Goal: Find specific page/section: Find specific page/section

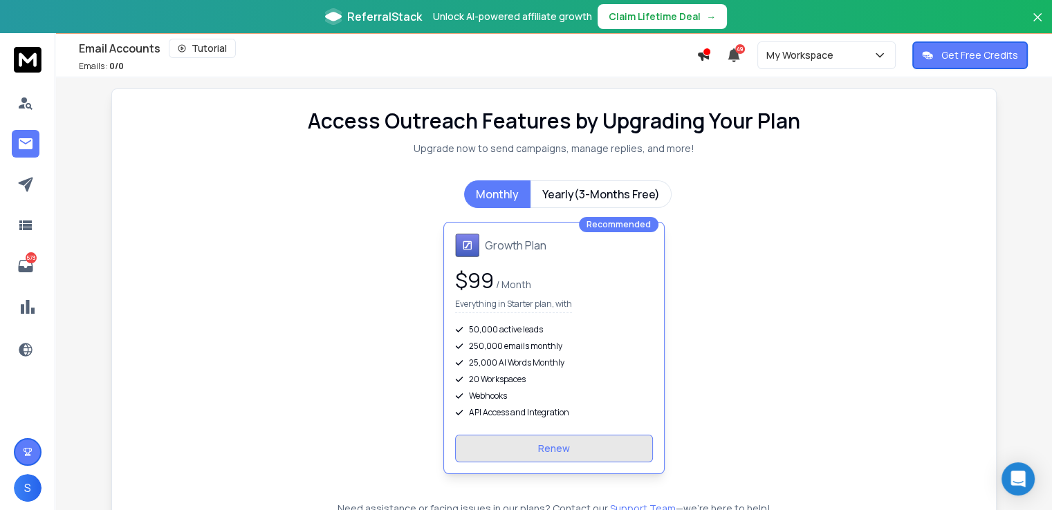
click at [545, 443] on button "Renew" at bounding box center [554, 449] width 198 height 28
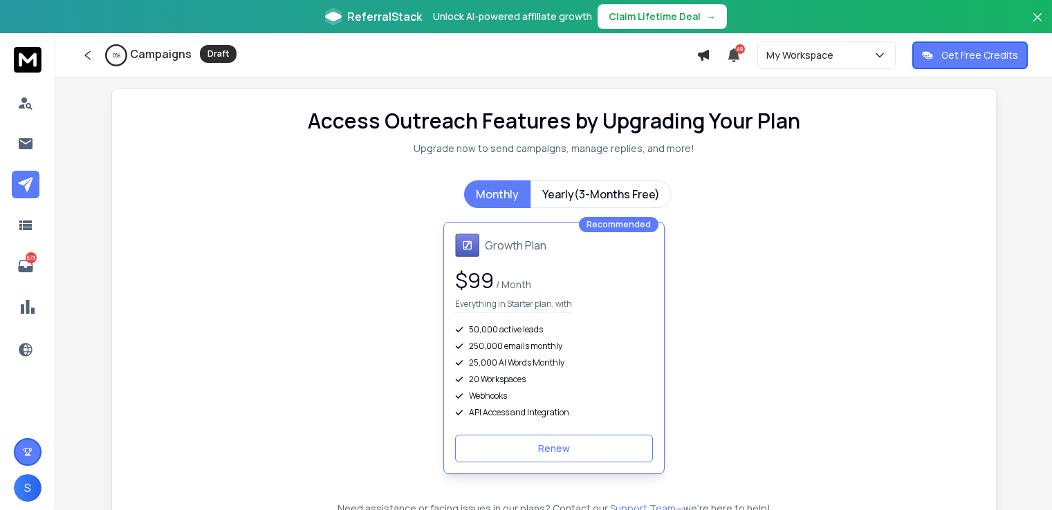
scroll to position [36, 0]
